Goal: Task Accomplishment & Management: Complete application form

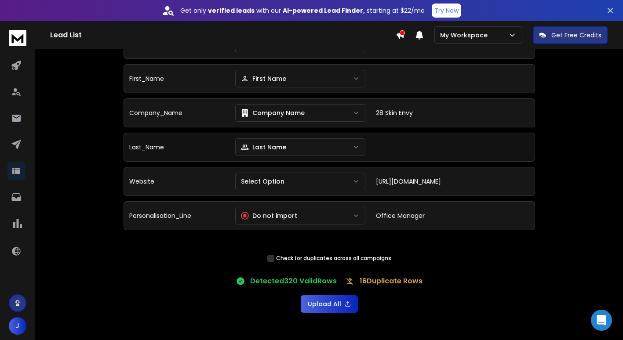
scroll to position [242, 0]
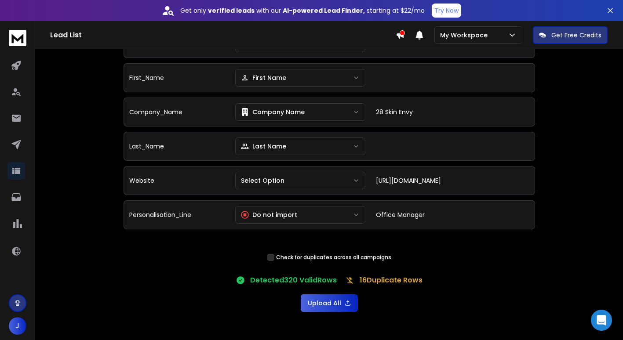
click at [328, 303] on button "Upload All" at bounding box center [329, 303] width 57 height 18
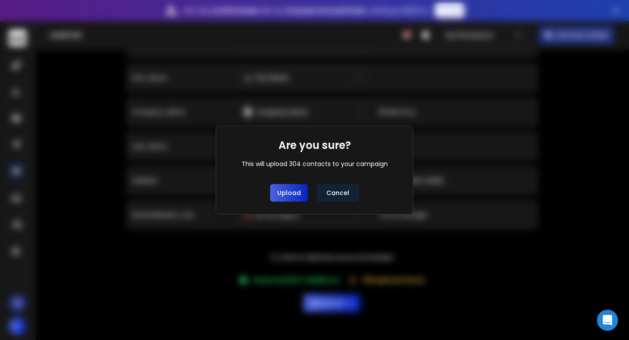
click at [278, 195] on button "Upload" at bounding box center [289, 193] width 38 height 18
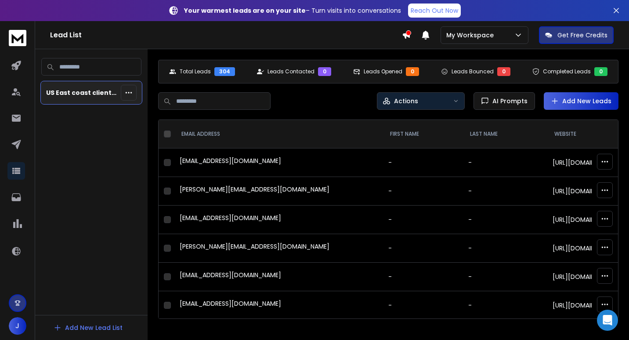
click at [459, 102] on icon "button" at bounding box center [456, 101] width 6 height 7
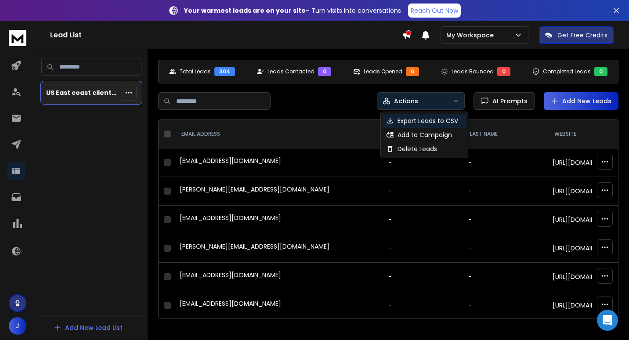
click at [459, 102] on icon "button" at bounding box center [456, 101] width 6 height 7
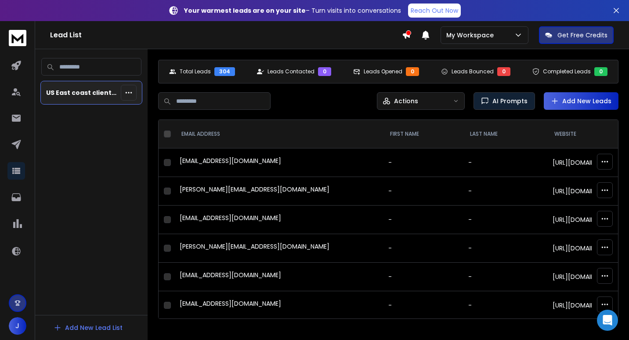
click at [518, 104] on span "AI Prompts" at bounding box center [508, 101] width 39 height 9
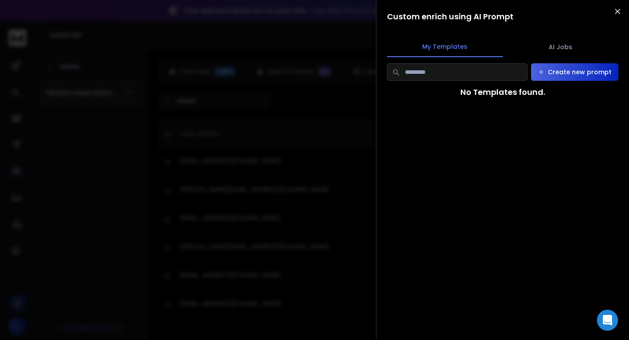
click at [620, 12] on icon "button" at bounding box center [617, 11] width 9 height 9
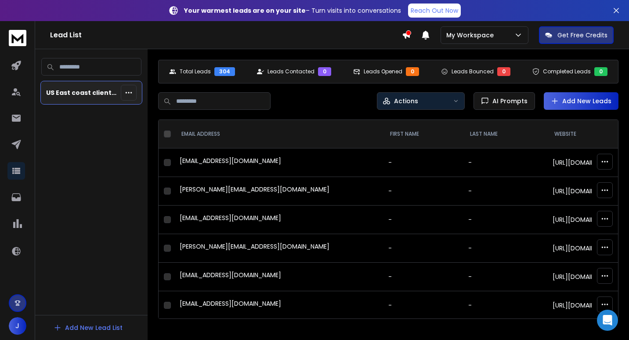
click at [449, 97] on div "Actions" at bounding box center [416, 101] width 67 height 9
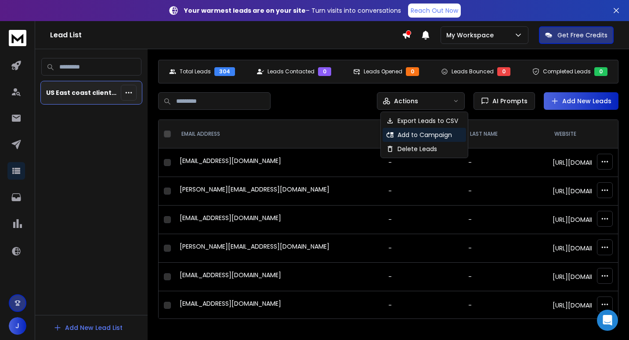
click at [440, 134] on p "Add to Campaign" at bounding box center [425, 134] width 54 height 9
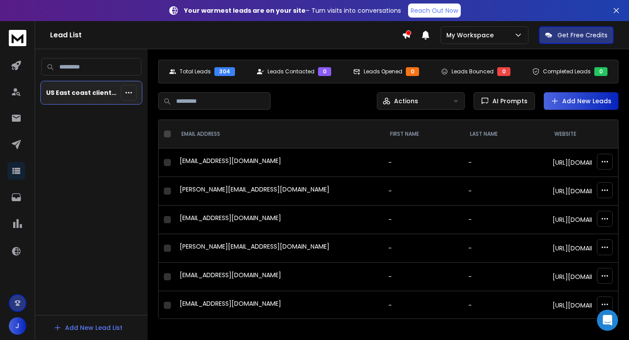
click at [339, 109] on div "Actions AI Prompts Add New Leads" at bounding box center [388, 101] width 460 height 18
click at [166, 133] on button "Select this Page" at bounding box center [167, 133] width 7 height 7
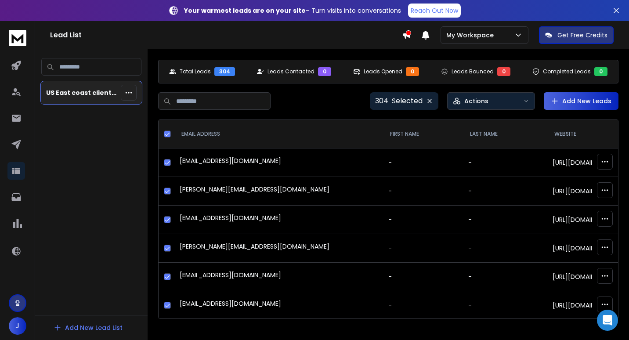
click at [501, 101] on div "Actions" at bounding box center [486, 101] width 67 height 9
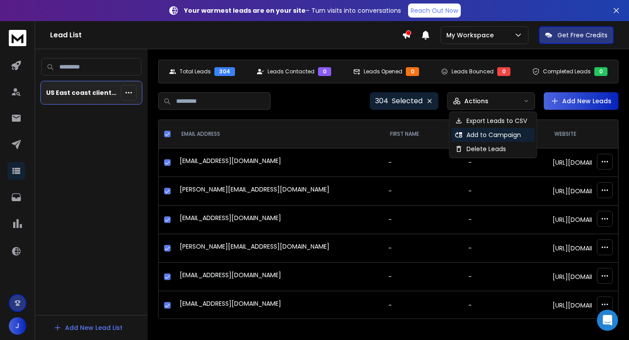
click at [497, 136] on p "Add to Campaign" at bounding box center [494, 134] width 54 height 9
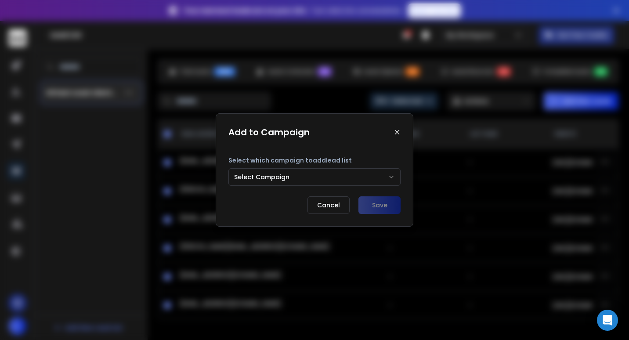
click at [300, 178] on button "Select Campaign" at bounding box center [314, 177] width 172 height 18
click at [353, 174] on button "Select Campaign" at bounding box center [314, 177] width 172 height 18
click at [392, 174] on icon "button" at bounding box center [391, 177] width 7 height 7
click at [293, 174] on button "Select Campaign" at bounding box center [314, 177] width 172 height 18
click at [292, 174] on button "Select Campaign" at bounding box center [314, 177] width 172 height 18
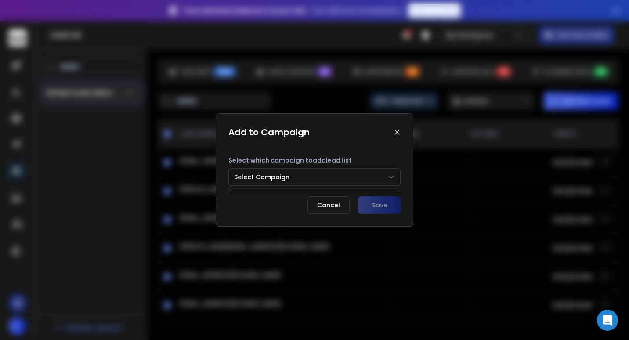
click at [396, 132] on icon at bounding box center [397, 132] width 7 height 7
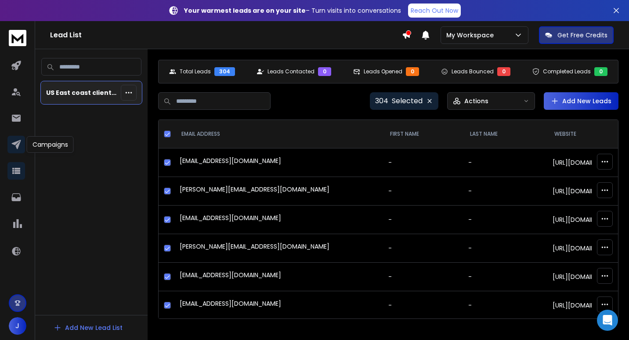
click at [13, 144] on icon at bounding box center [15, 144] width 9 height 9
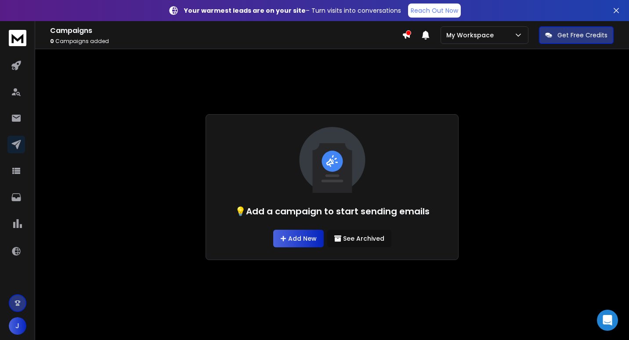
click at [313, 240] on link "Add New" at bounding box center [298, 239] width 51 height 18
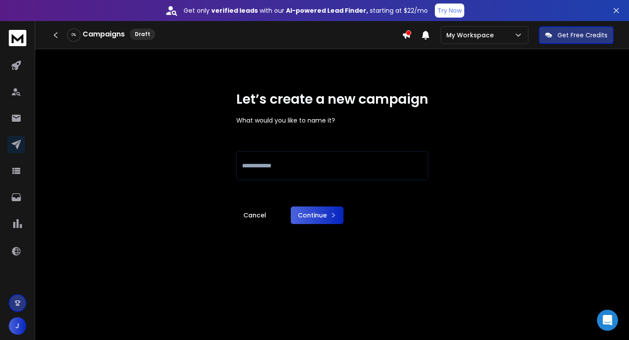
click at [311, 170] on input at bounding box center [332, 165] width 192 height 29
type input "*"
paste input "*"
click at [267, 165] on input "**********" at bounding box center [332, 165] width 192 height 29
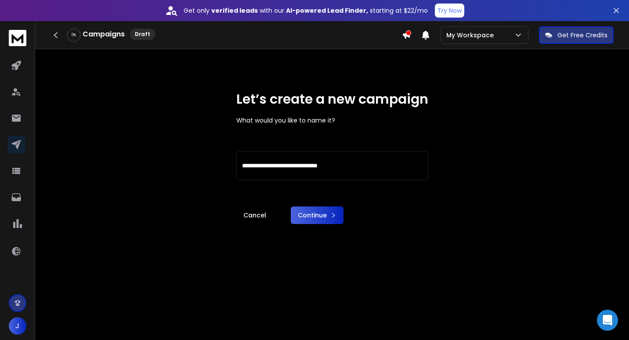
click at [371, 168] on input "**********" at bounding box center [332, 165] width 192 height 29
type input "**********"
click at [319, 214] on button "Continue" at bounding box center [317, 216] width 53 height 18
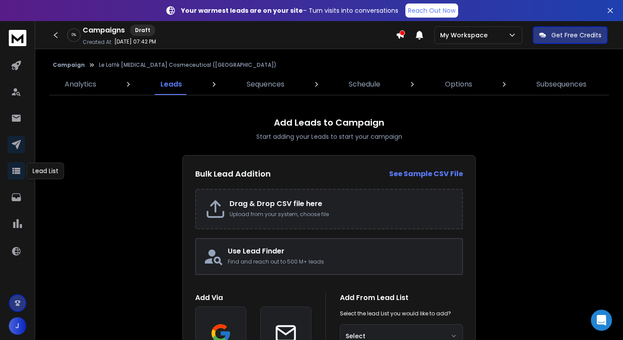
click at [16, 170] on icon at bounding box center [16, 171] width 8 height 6
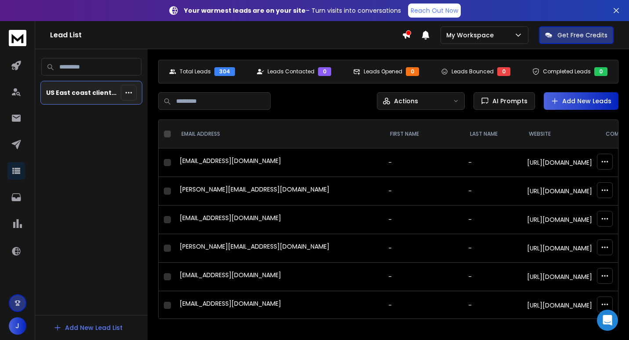
click at [162, 134] on th at bounding box center [167, 134] width 16 height 29
click at [166, 136] on button "Select this Page" at bounding box center [167, 133] width 7 height 7
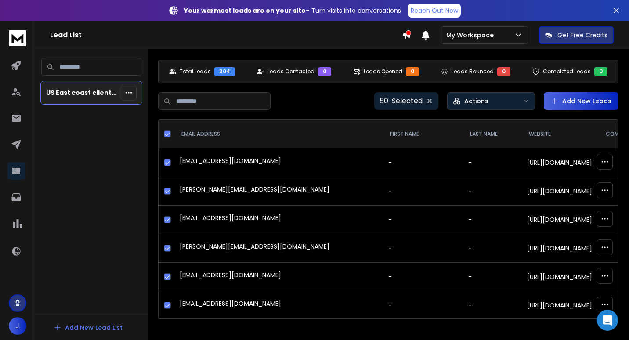
click at [499, 104] on div "Actions" at bounding box center [486, 101] width 67 height 9
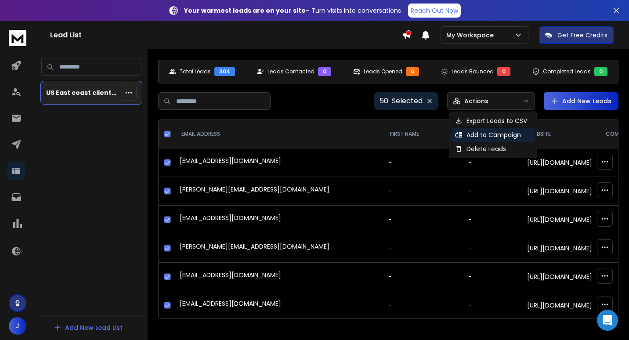
click at [490, 133] on p "Add to Campaign" at bounding box center [494, 134] width 54 height 9
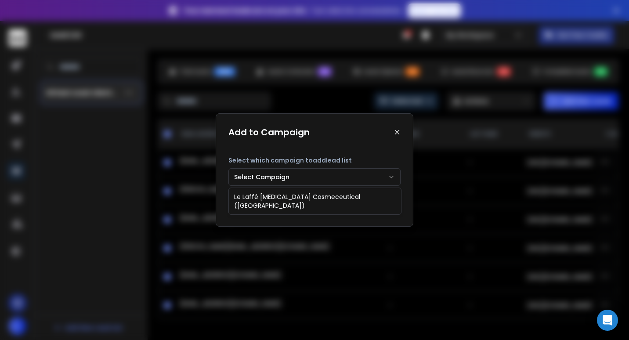
click at [324, 174] on button "Select Campaign" at bounding box center [314, 177] width 172 height 18
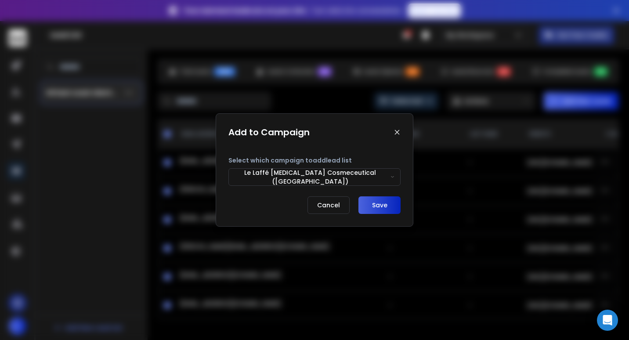
click at [378, 205] on button "Save" at bounding box center [380, 205] width 42 height 18
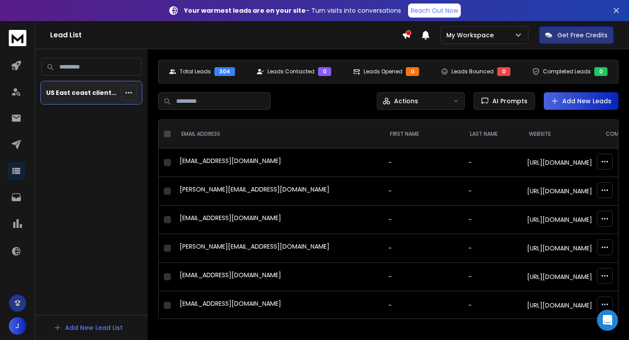
click at [130, 91] on icon "button" at bounding box center [129, 93] width 8 height 8
click at [130, 92] on icon "button" at bounding box center [129, 93] width 8 height 8
click at [86, 95] on p "US East coast client list" at bounding box center [81, 92] width 71 height 9
click at [127, 92] on icon "button" at bounding box center [129, 92] width 7 height 1
click at [109, 110] on p "Edit List Name" at bounding box center [105, 111] width 43 height 9
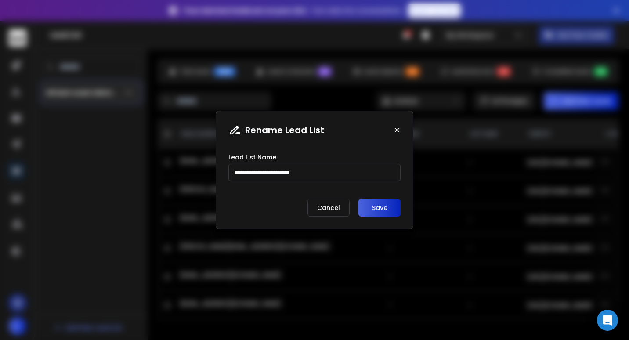
drag, startPoint x: 243, startPoint y: 174, endPoint x: 326, endPoint y: 171, distance: 83.1
click at [323, 175] on input "**********" at bounding box center [314, 173] width 172 height 18
type input "**********"
click at [375, 200] on button "Save" at bounding box center [380, 208] width 42 height 18
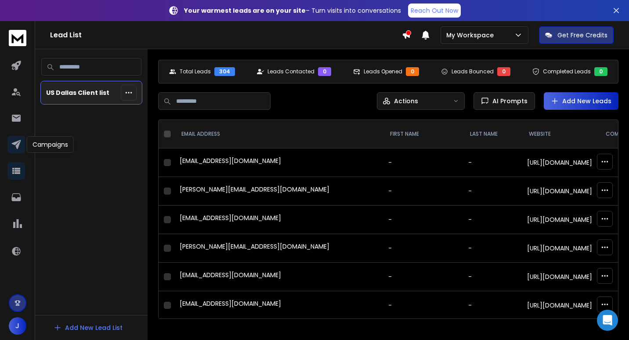
click at [17, 142] on icon at bounding box center [15, 144] width 9 height 9
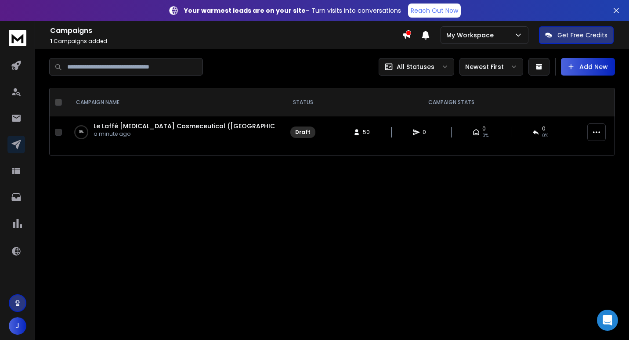
click at [295, 133] on div "Draft" at bounding box center [302, 132] width 15 height 7
click at [295, 131] on div "Draft" at bounding box center [302, 132] width 15 height 7
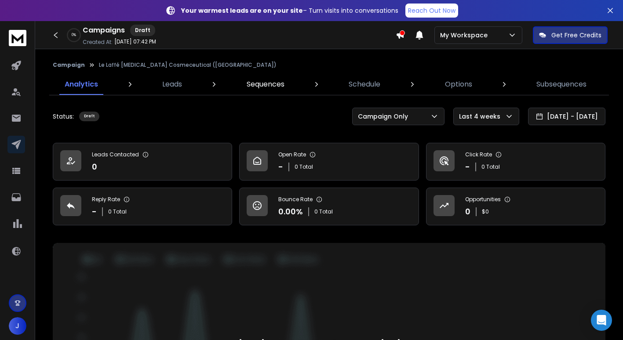
click at [270, 85] on p "Sequences" at bounding box center [265, 84] width 38 height 11
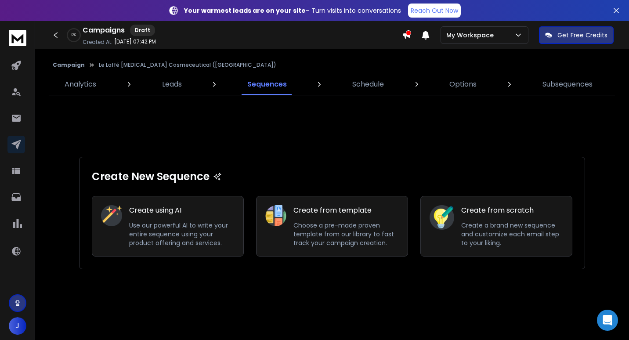
click at [305, 245] on p "Choose a pre-made proven template from our library to fast track your campaign …" at bounding box center [346, 234] width 105 height 26
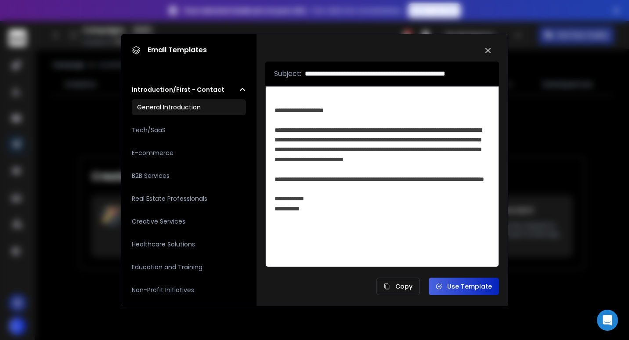
click at [159, 112] on h3 "Healthcare Solutions" at bounding box center [169, 107] width 64 height 9
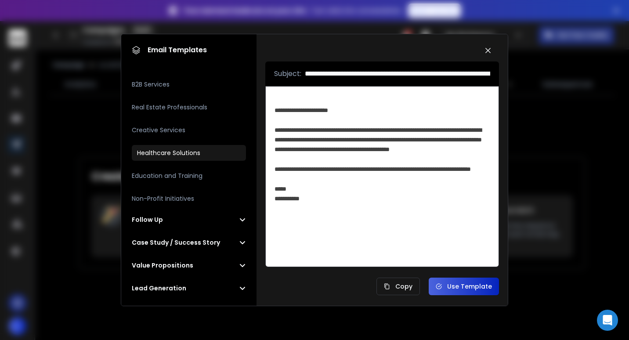
scroll to position [98, 0]
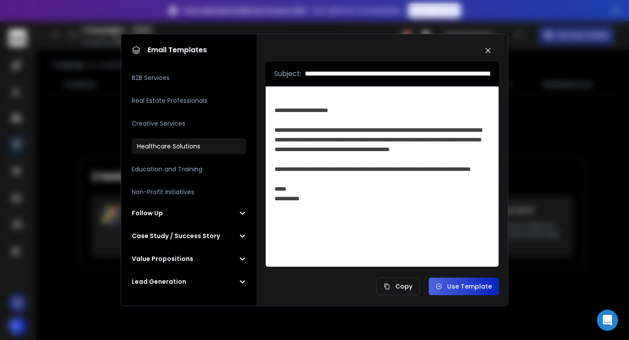
click at [240, 212] on icon "button" at bounding box center [242, 213] width 7 height 7
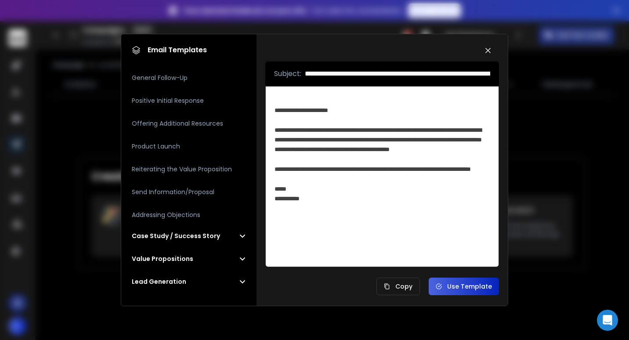
click at [242, 217] on div "Addressing Objections" at bounding box center [189, 215] width 114 height 16
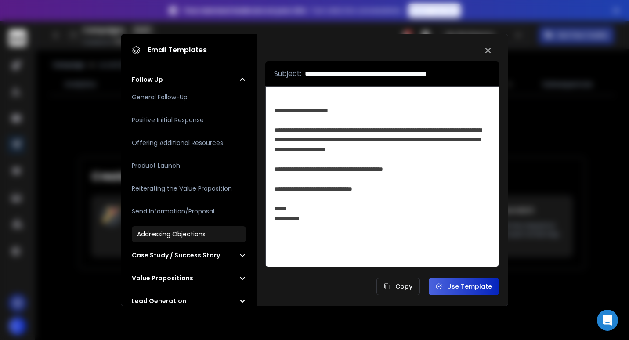
scroll to position [0, 0]
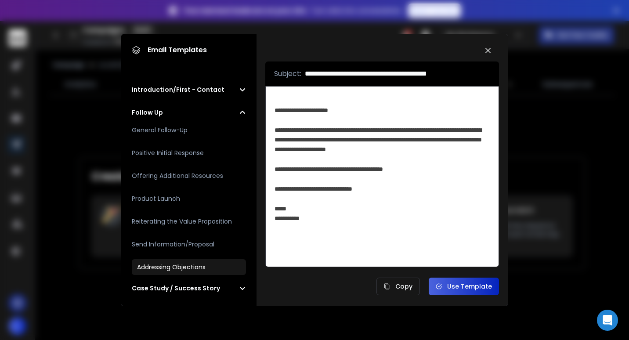
click at [239, 111] on icon "button" at bounding box center [242, 112] width 7 height 7
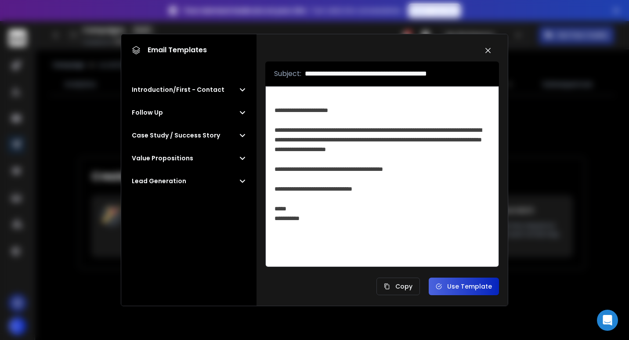
click at [240, 134] on icon "button" at bounding box center [242, 135] width 7 height 7
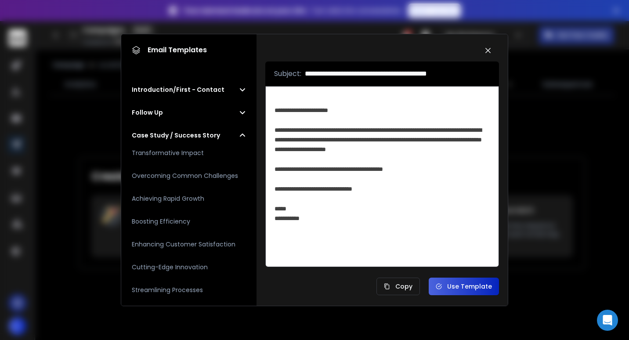
click at [240, 134] on icon "button" at bounding box center [242, 135] width 7 height 7
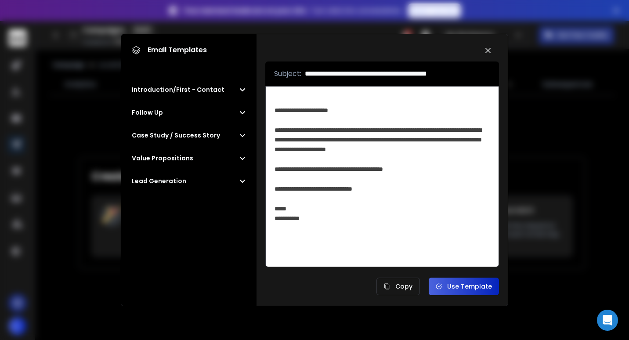
click at [242, 157] on icon "button" at bounding box center [242, 158] width 5 height 3
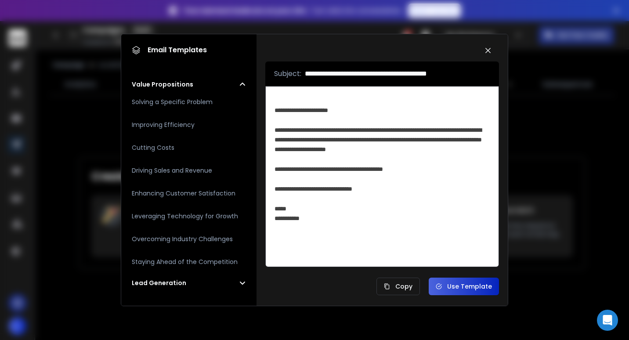
scroll to position [75, 0]
click at [155, 101] on h3 "Solving a Specific Problem" at bounding box center [172, 100] width 81 height 9
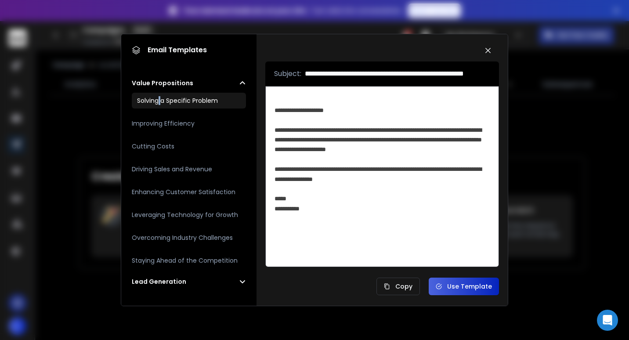
click at [240, 283] on icon "button" at bounding box center [242, 281] width 5 height 3
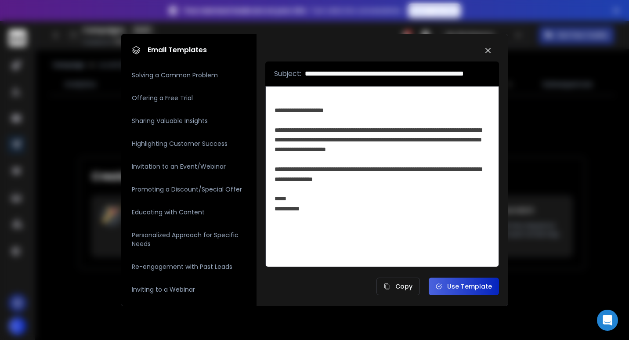
scroll to position [221, 0]
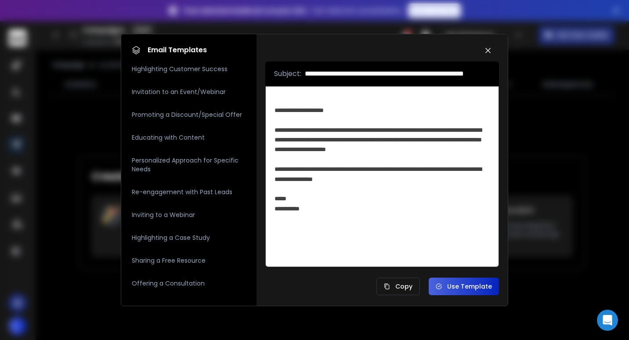
type input "**********"
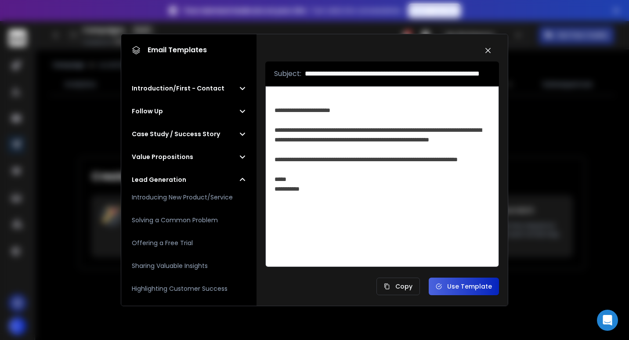
scroll to position [0, 0]
click at [239, 182] on icon "button" at bounding box center [242, 181] width 7 height 7
